Goal: Task Accomplishment & Management: Manage account settings

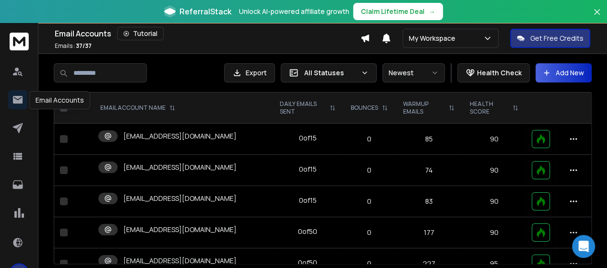
click at [17, 104] on icon at bounding box center [18, 100] width 12 height 12
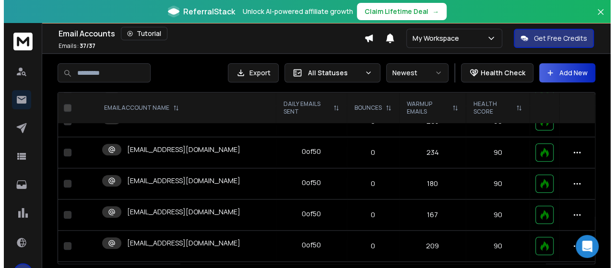
scroll to position [474, 0]
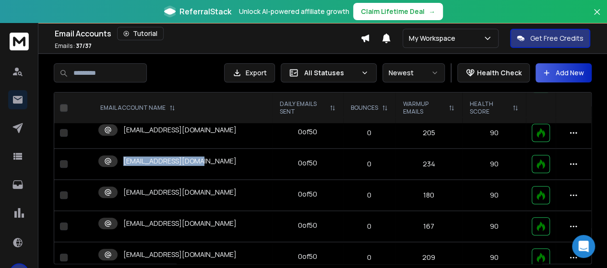
drag, startPoint x: 206, startPoint y: 158, endPoint x: 120, endPoint y: 160, distance: 85.9
click at [120, 160] on div "[EMAIL_ADDRESS][DOMAIN_NAME]" at bounding box center [182, 161] width 168 height 12
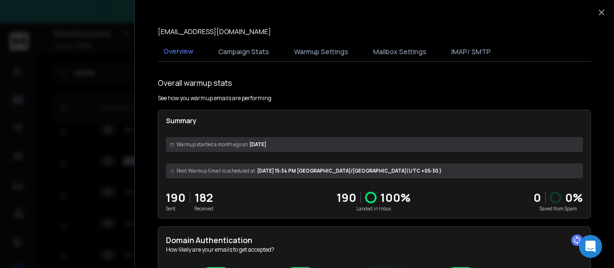
scroll to position [0, 0]
click at [602, 10] on icon "button" at bounding box center [602, 13] width 10 height 10
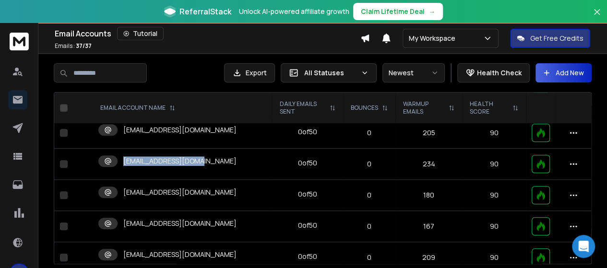
copy p "[EMAIL_ADDRESS][DOMAIN_NAME]"
click at [20, 189] on icon at bounding box center [17, 184] width 10 height 9
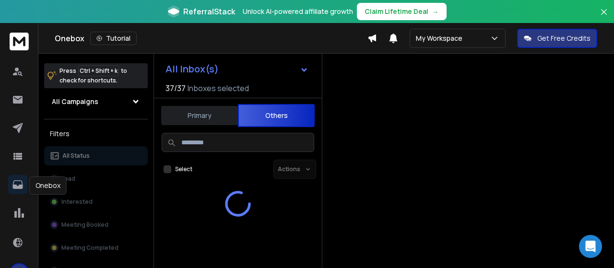
click at [274, 122] on button "Others" at bounding box center [276, 115] width 77 height 23
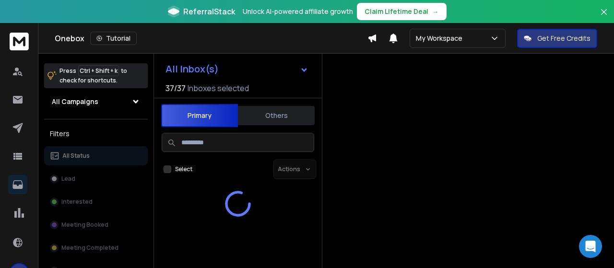
click at [203, 116] on button "Primary" at bounding box center [199, 115] width 77 height 23
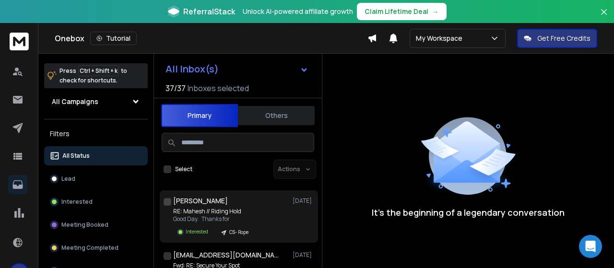
click at [221, 214] on p "RE: Mahesh // Riding Hold" at bounding box center [213, 212] width 81 height 8
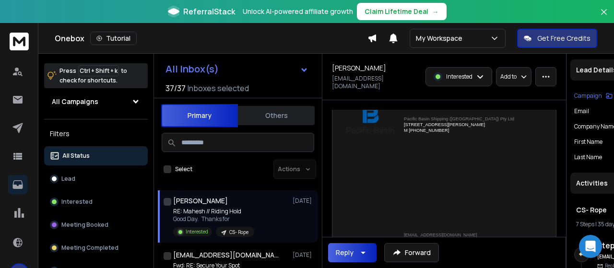
scroll to position [453, 0]
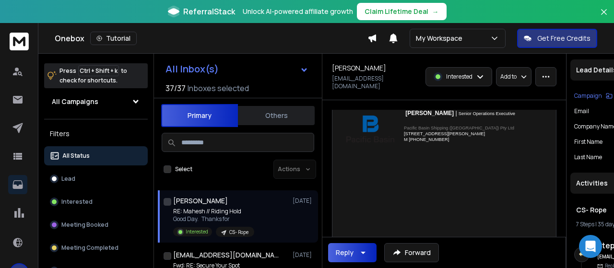
click at [277, 121] on button "Others" at bounding box center [276, 115] width 77 height 21
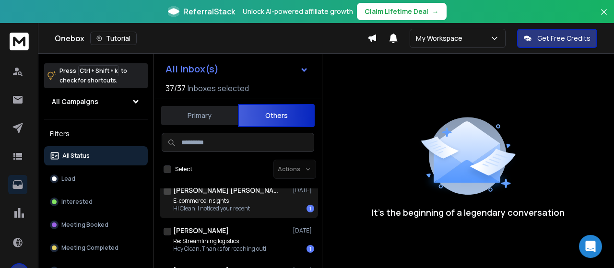
scroll to position [0, 0]
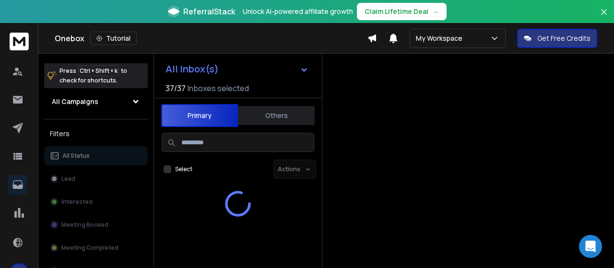
click at [197, 118] on button "Primary" at bounding box center [199, 115] width 77 height 23
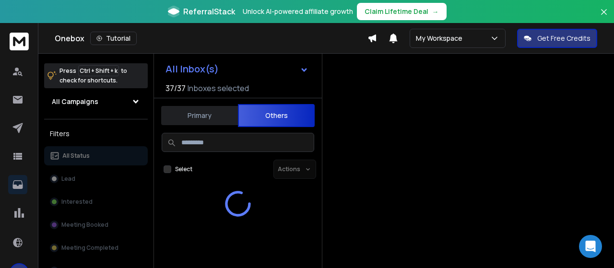
click at [276, 112] on button "Others" at bounding box center [276, 115] width 77 height 23
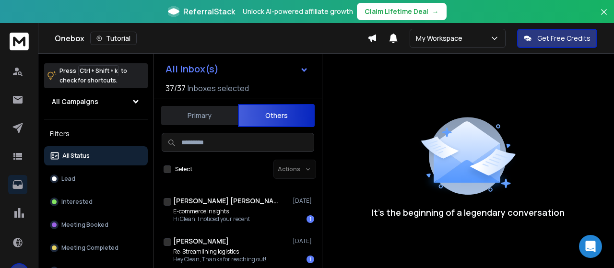
click at [293, 170] on div "Actions" at bounding box center [294, 169] width 43 height 19
click at [308, 167] on div "Actions" at bounding box center [294, 169] width 43 height 19
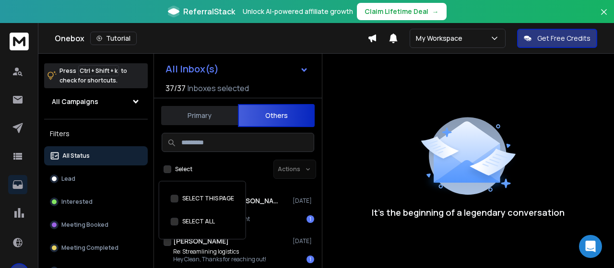
click at [175, 224] on button "SELECT THIS PAGE" at bounding box center [175, 222] width 8 height 8
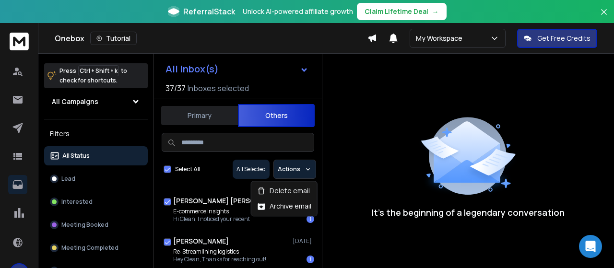
click at [303, 168] on button "Actions" at bounding box center [294, 169] width 43 height 19
click at [296, 190] on div "Delete email" at bounding box center [283, 191] width 53 height 10
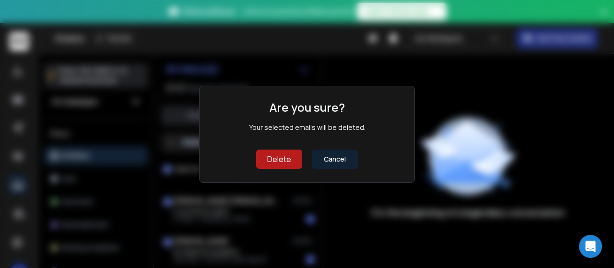
click at [286, 164] on button "Delete" at bounding box center [279, 159] width 46 height 19
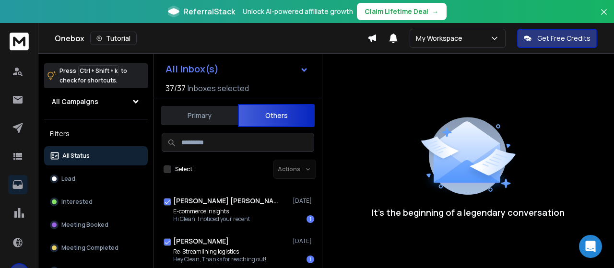
click at [84, 158] on p "All Status" at bounding box center [75, 156] width 27 height 8
click at [208, 113] on button "Primary" at bounding box center [199, 115] width 77 height 21
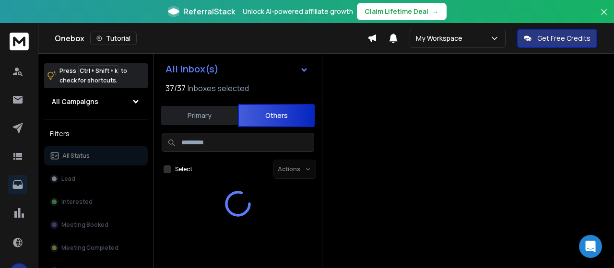
click at [279, 118] on button "Others" at bounding box center [276, 115] width 77 height 23
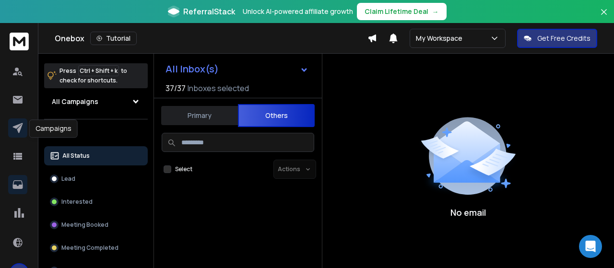
click at [18, 127] on icon at bounding box center [17, 128] width 10 height 10
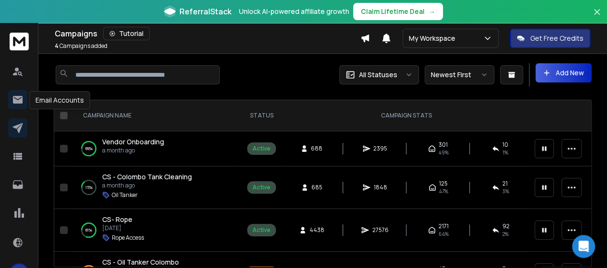
click at [15, 108] on link at bounding box center [17, 99] width 19 height 19
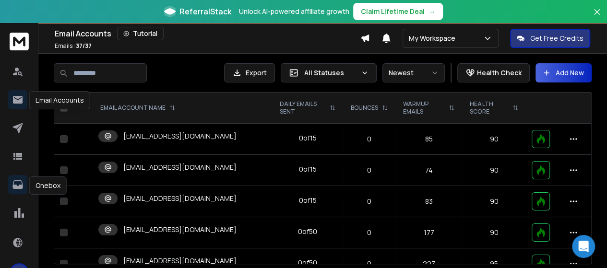
click at [21, 177] on link at bounding box center [17, 184] width 19 height 19
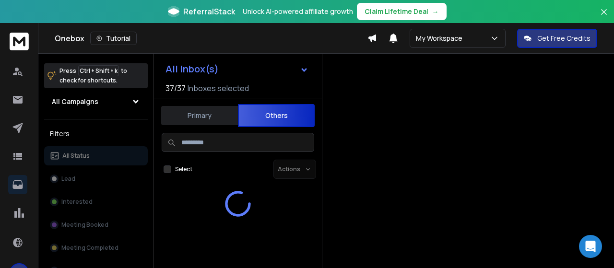
click at [283, 119] on button "Others" at bounding box center [276, 115] width 77 height 23
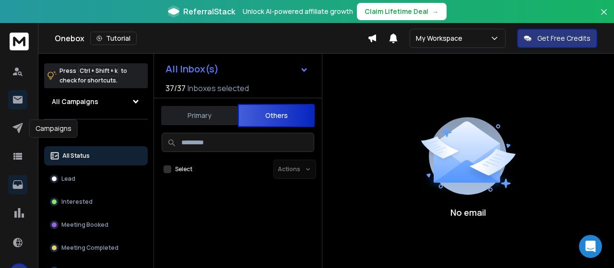
drag, startPoint x: 16, startPoint y: 132, endPoint x: 14, endPoint y: 96, distance: 36.1
click at [211, 117] on button "Primary" at bounding box center [199, 115] width 77 height 21
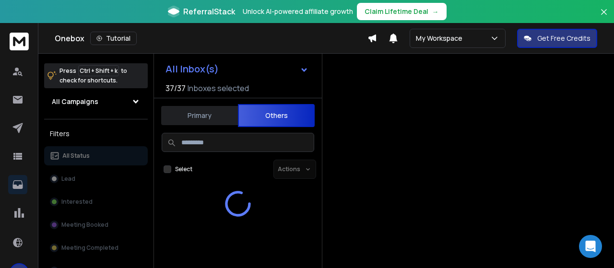
click at [281, 115] on button "Others" at bounding box center [276, 115] width 77 height 23
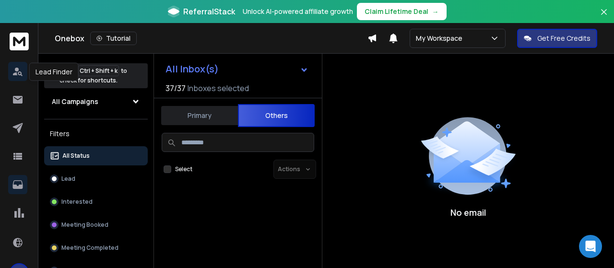
click at [20, 72] on icon at bounding box center [18, 72] width 12 height 12
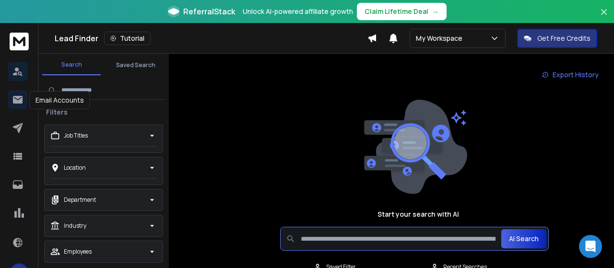
click at [16, 100] on icon at bounding box center [18, 100] width 10 height 8
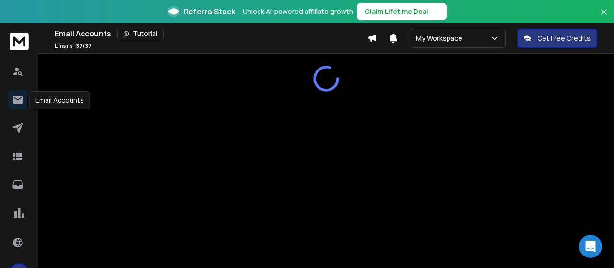
click at [16, 100] on icon at bounding box center [18, 100] width 10 height 8
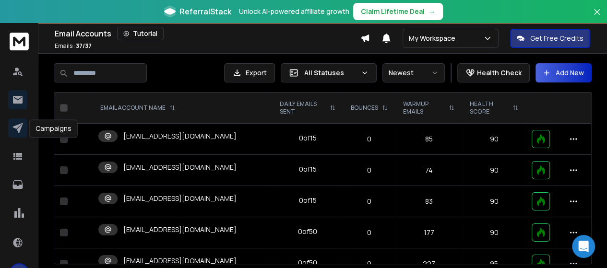
click at [18, 128] on icon at bounding box center [18, 128] width 12 height 12
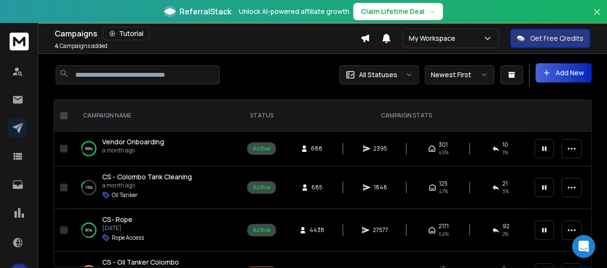
scroll to position [34, 0]
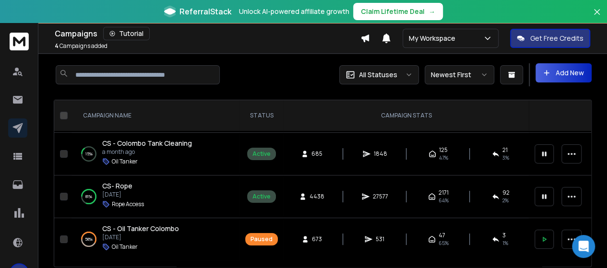
click at [567, 239] on icon "button" at bounding box center [572, 240] width 10 height 10
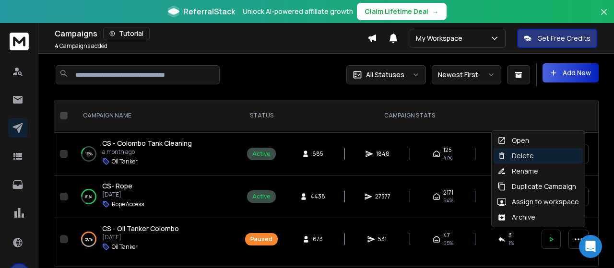
click at [534, 154] on div "Delete" at bounding box center [538, 155] width 89 height 15
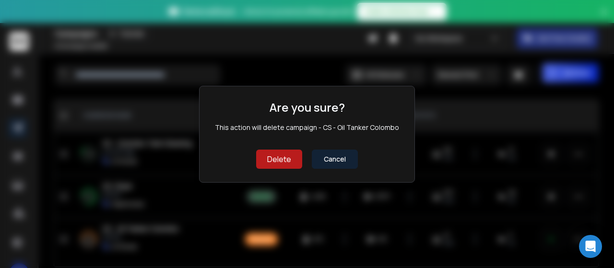
click at [285, 156] on button "Delete" at bounding box center [279, 159] width 46 height 19
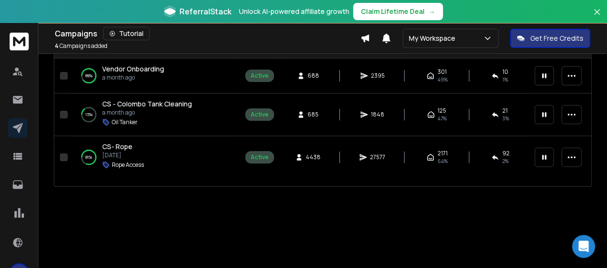
scroll to position [0, 0]
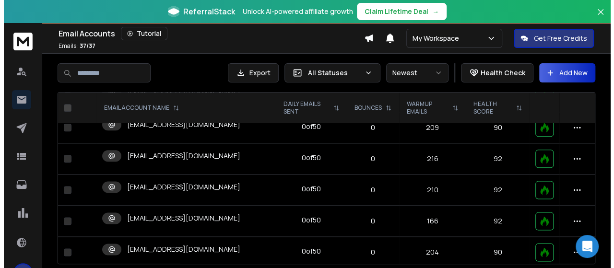
scroll to position [607, 0]
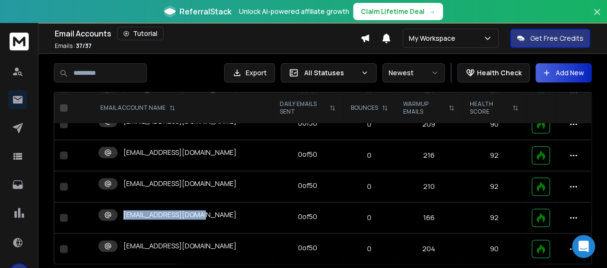
drag, startPoint x: 199, startPoint y: 209, endPoint x: 120, endPoint y: 214, distance: 78.4
click at [120, 214] on div "[EMAIL_ADDRESS][DOMAIN_NAME]" at bounding box center [182, 215] width 168 height 12
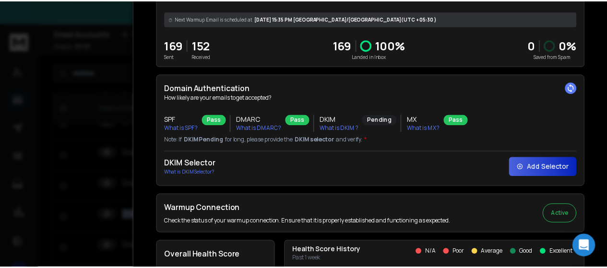
scroll to position [0, 0]
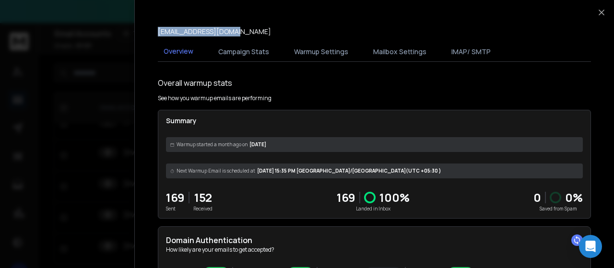
drag, startPoint x: 237, startPoint y: 35, endPoint x: 152, endPoint y: 35, distance: 84.4
click at [238, 27] on div "[EMAIL_ADDRESS][DOMAIN_NAME]" at bounding box center [374, 32] width 433 height 10
drag, startPoint x: 159, startPoint y: 32, endPoint x: 229, endPoint y: 33, distance: 70.5
click at [229, 33] on div "[EMAIL_ADDRESS][DOMAIN_NAME]" at bounding box center [374, 32] width 433 height 10
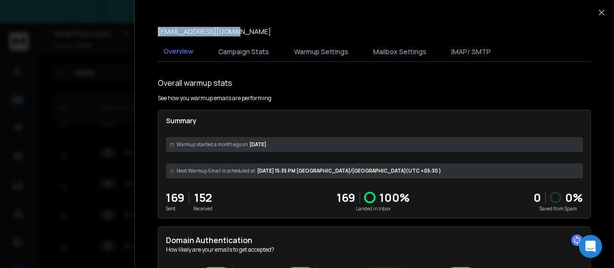
copy p "[EMAIL_ADDRESS][DOMAIN_NAME]"
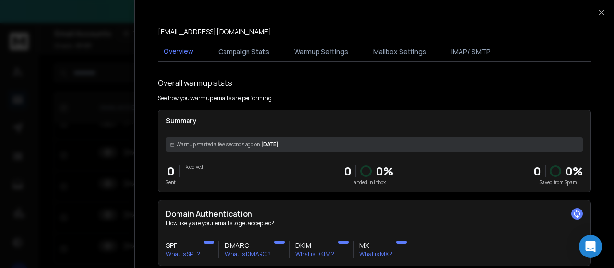
click at [85, 113] on div at bounding box center [307, 134] width 614 height 268
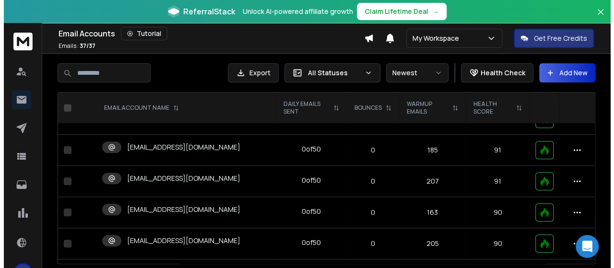
scroll to position [353, 0]
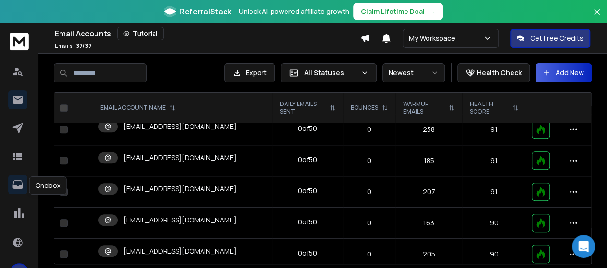
click at [22, 187] on icon at bounding box center [17, 184] width 10 height 9
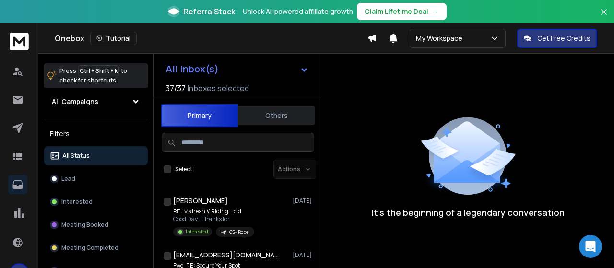
click at [282, 123] on button "Others" at bounding box center [276, 115] width 77 height 21
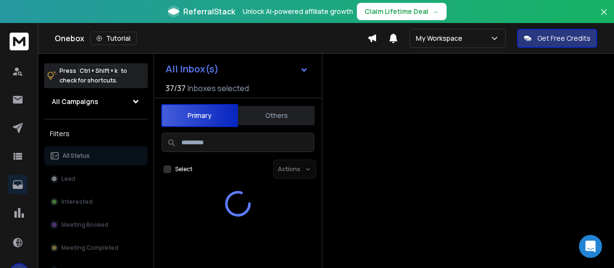
click at [203, 113] on button "Primary" at bounding box center [199, 115] width 77 height 23
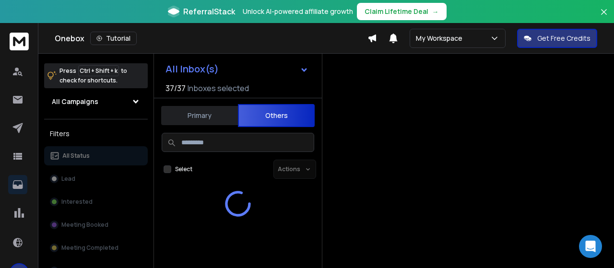
click at [286, 116] on button "Others" at bounding box center [276, 115] width 77 height 23
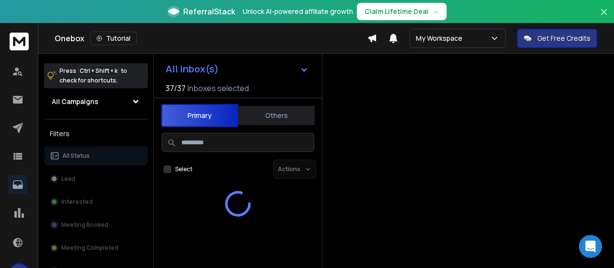
click at [202, 117] on button "Primary" at bounding box center [199, 115] width 77 height 23
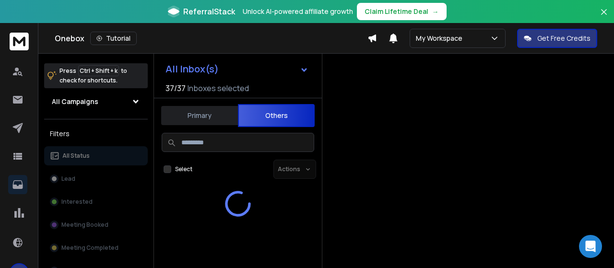
click at [281, 119] on button "Others" at bounding box center [276, 115] width 77 height 23
